Goal: Find specific page/section: Find specific page/section

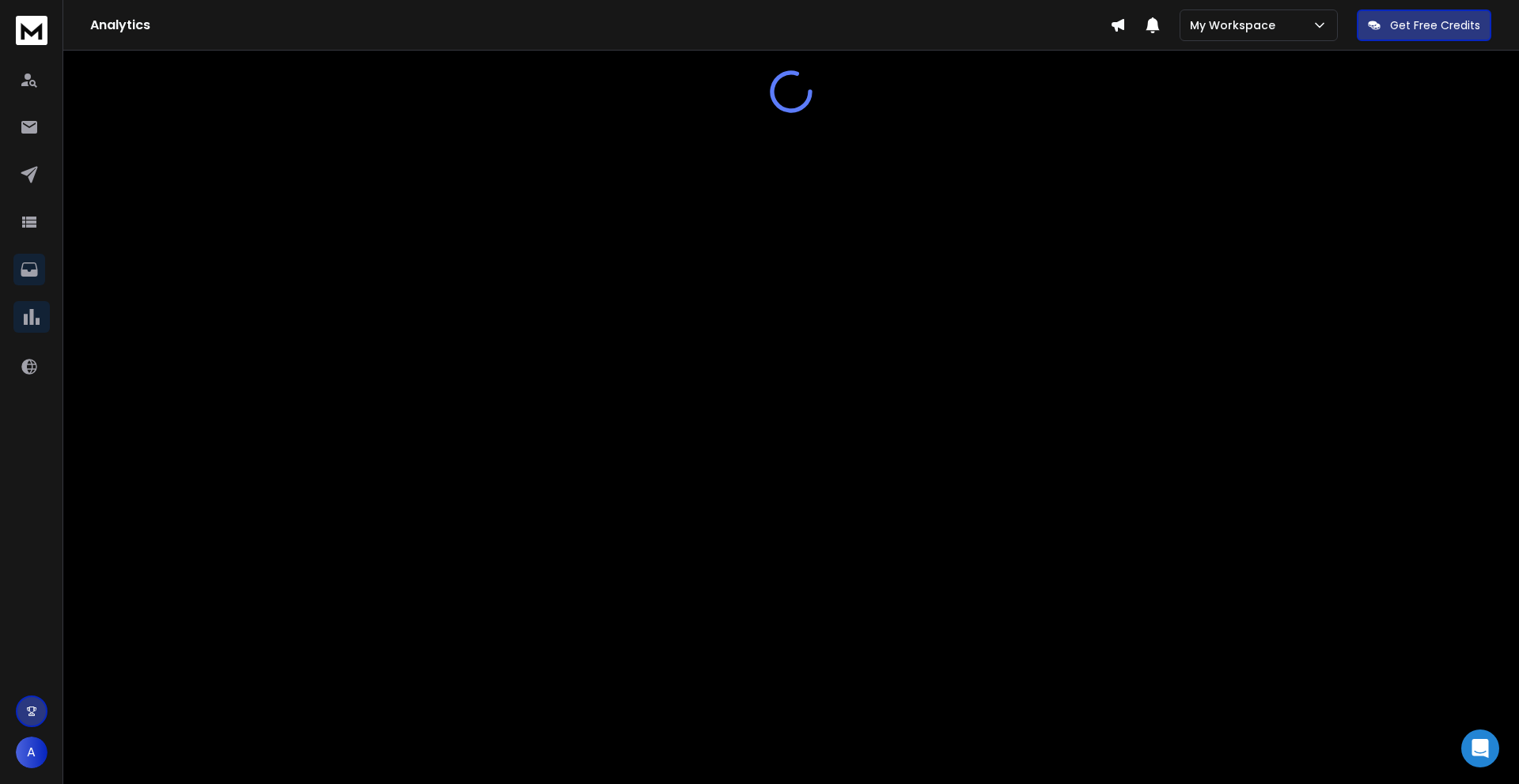
click at [38, 269] on link at bounding box center [29, 270] width 32 height 32
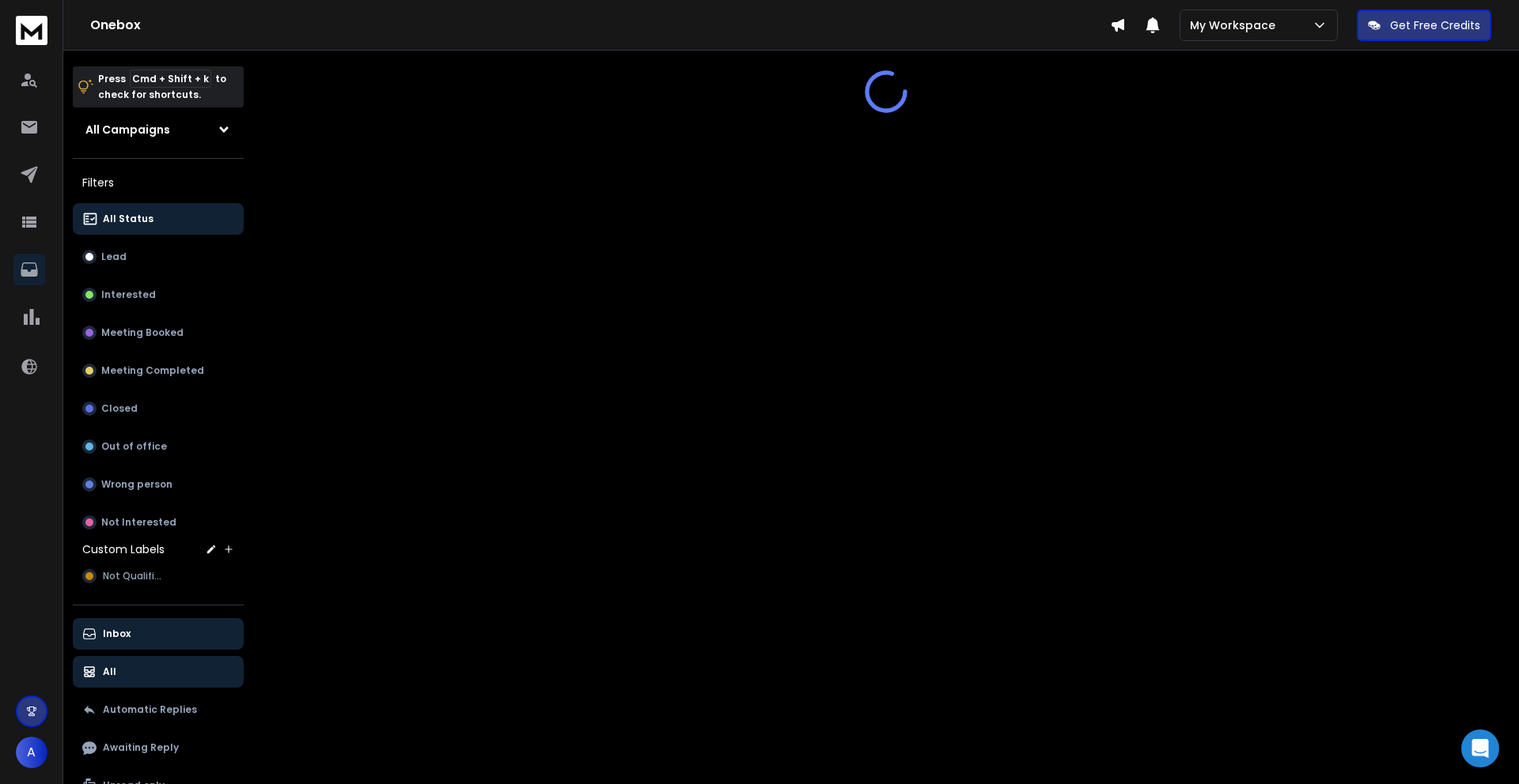
click at [198, 669] on button "All" at bounding box center [158, 671] width 171 height 32
